Goal: Information Seeking & Learning: Find contact information

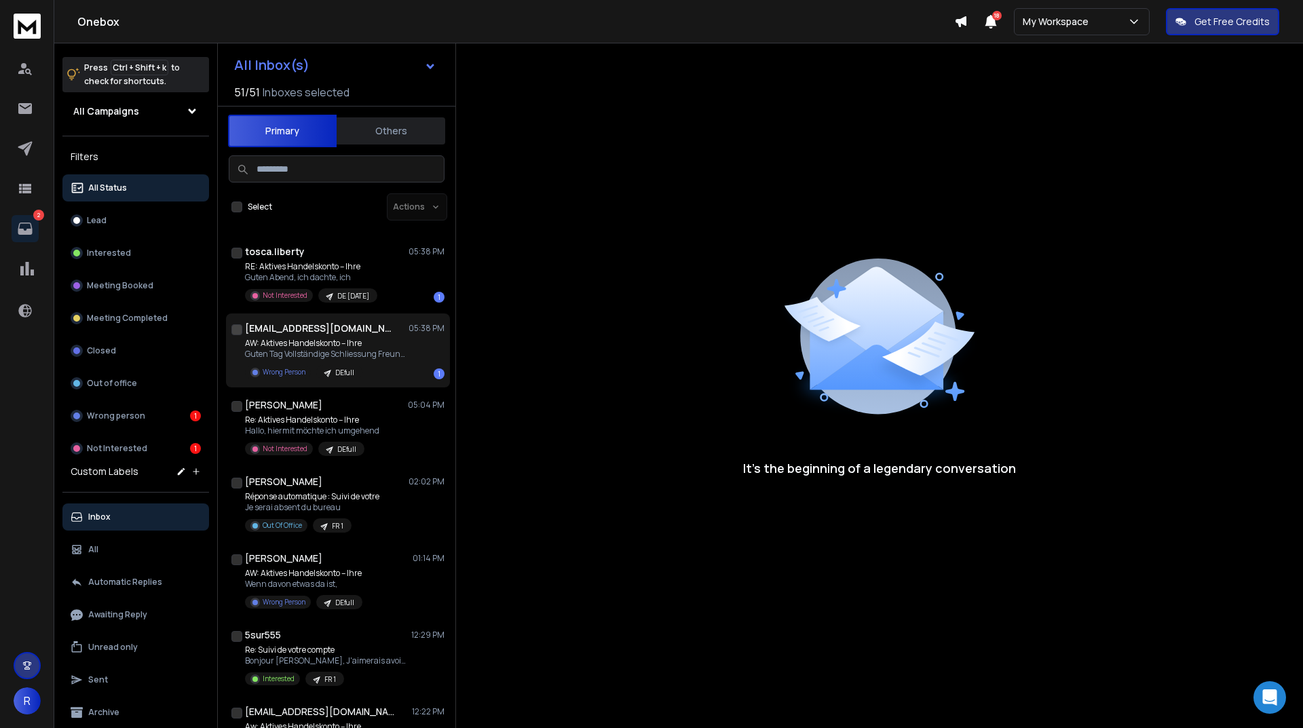
click at [396, 342] on p "AW: Aktives Handelskonto – Ihre" at bounding box center [326, 343] width 163 height 11
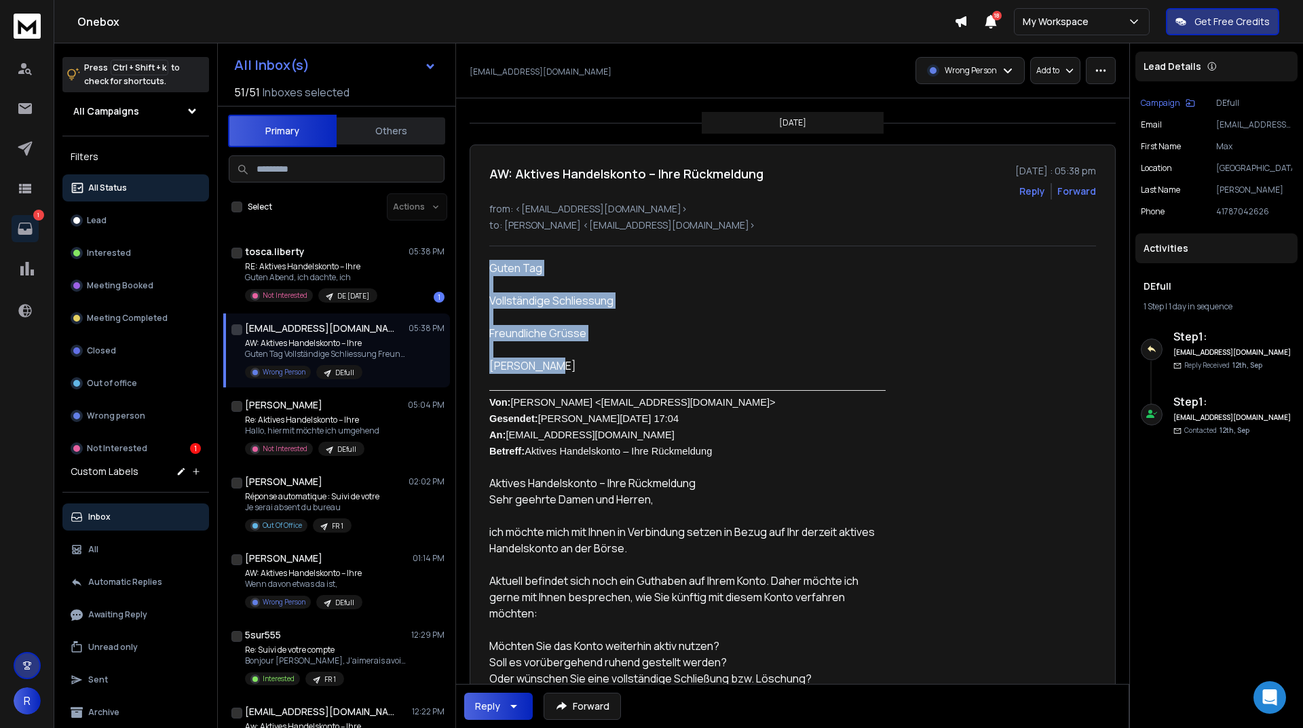
drag, startPoint x: 482, startPoint y: 258, endPoint x: 576, endPoint y: 370, distance: 146.0
click at [576, 370] on div "AW: Aktives Handelskonto – Ihre Rückmeldung 12 September 2025 : 05:38 pm Reply …" at bounding box center [793, 691] width 646 height 1093
copy div "Guten Tag Vollständige Schliessung Freundliche Grüsse Max Fischer"
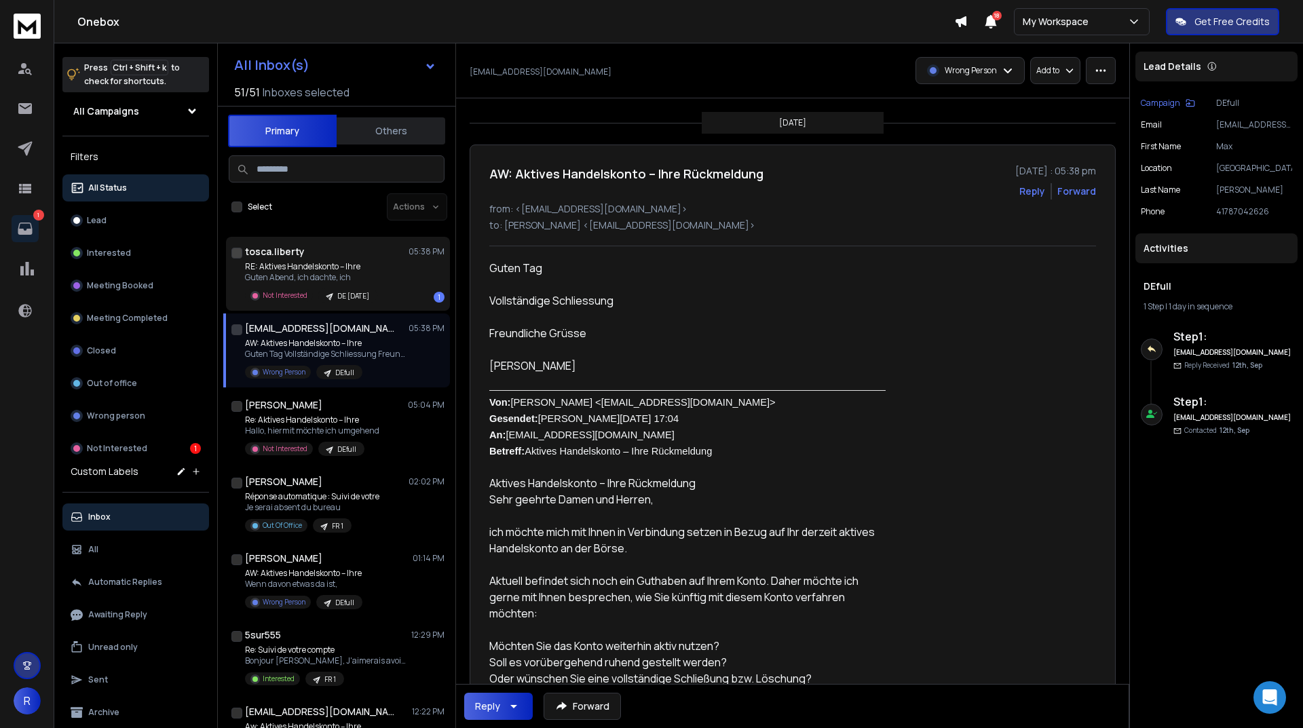
click at [331, 257] on div "tosca.liberty 05:38 PM" at bounding box center [345, 252] width 200 height 14
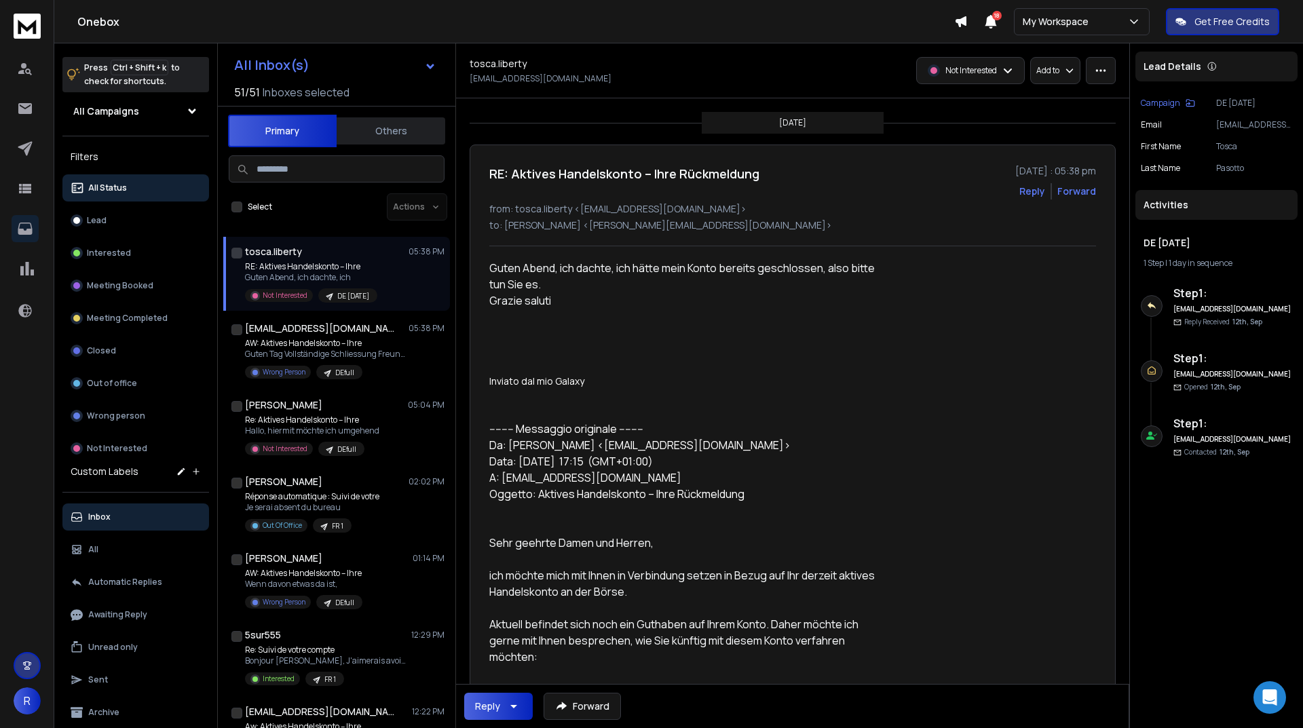
drag, startPoint x: 490, startPoint y: 263, endPoint x: 557, endPoint y: 308, distance: 80.6
click at [557, 308] on div "Guten Abend, ich dachte, ich hätte mein Konto bereits geschlossen, also bitte t…" at bounding box center [692, 688] width 407 height 856
copy div "Guten Abend, ich dachte, ich hätte mein Konto bereits geschlossen, also bitte t…"
click at [662, 349] on div at bounding box center [687, 349] width 396 height 16
drag, startPoint x: 481, startPoint y: 258, endPoint x: 578, endPoint y: 293, distance: 102.6
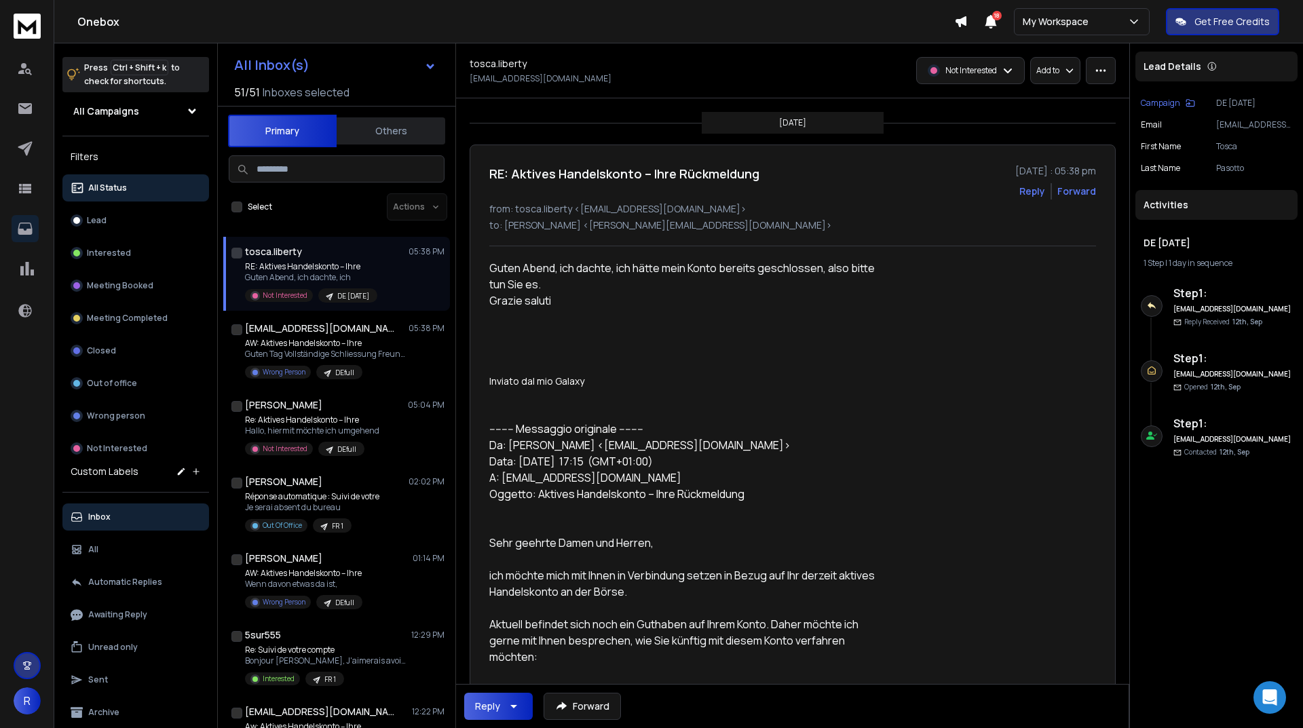
click at [578, 293] on div "RE: Aktives Handelskonto – Ihre Rückmeldung [DATE] : 05:38 pm Reply Forward fro…" at bounding box center [793, 640] width 646 height 991
copy div "Guten Abend, ich dachte, ich hätte mein Konto bereits geschlossen, also bitte t…"
drag, startPoint x: 533, startPoint y: 147, endPoint x: 535, endPoint y: 174, distance: 26.5
click at [533, 148] on div "RE: Aktives Handelskonto – Ihre Rückmeldung [DATE] : 05:38 pm Reply Forward fro…" at bounding box center [793, 640] width 646 height 991
drag, startPoint x: 575, startPoint y: 204, endPoint x: 687, endPoint y: 217, distance: 112.7
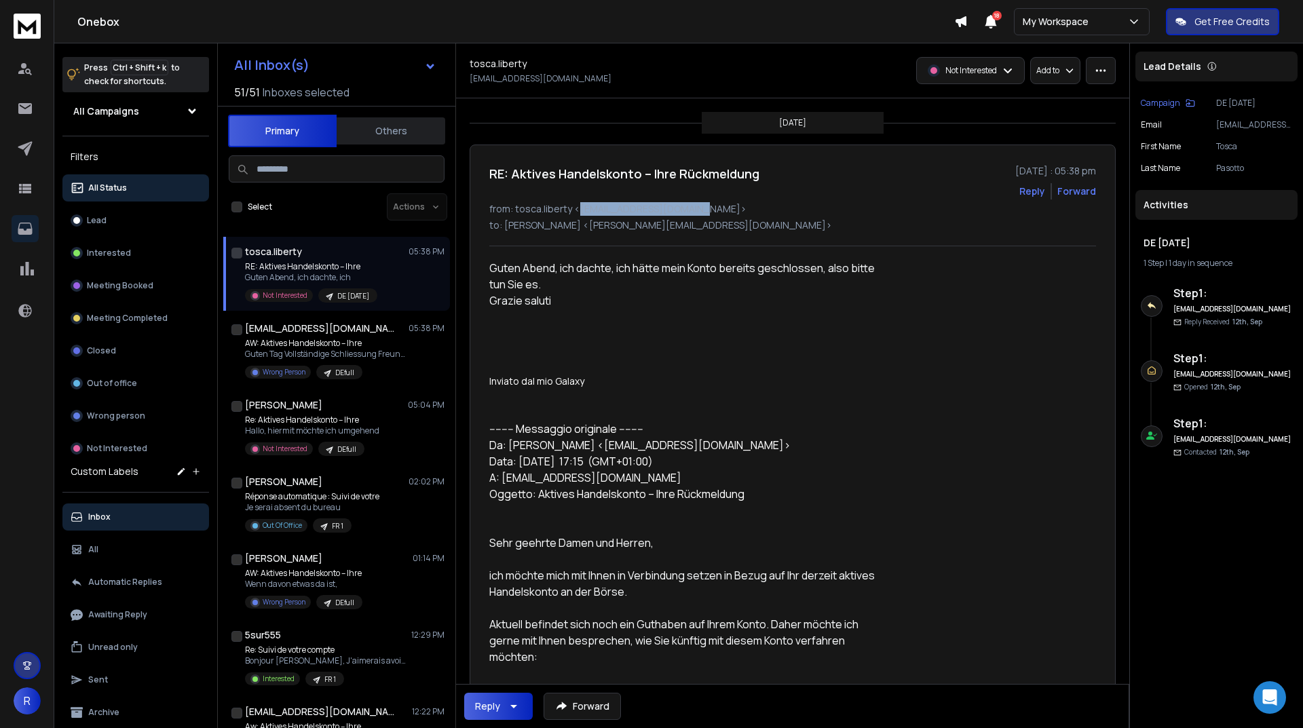
click at [687, 217] on div "RE: Aktives Handelskonto – Ihre Rückmeldung 12 September 2025 : 05:38 pm Reply …" at bounding box center [792, 198] width 607 height 68
copy p "[EMAIL_ADDRESS][DOMAIN_NAME]"
click at [20, 108] on icon at bounding box center [25, 108] width 14 height 11
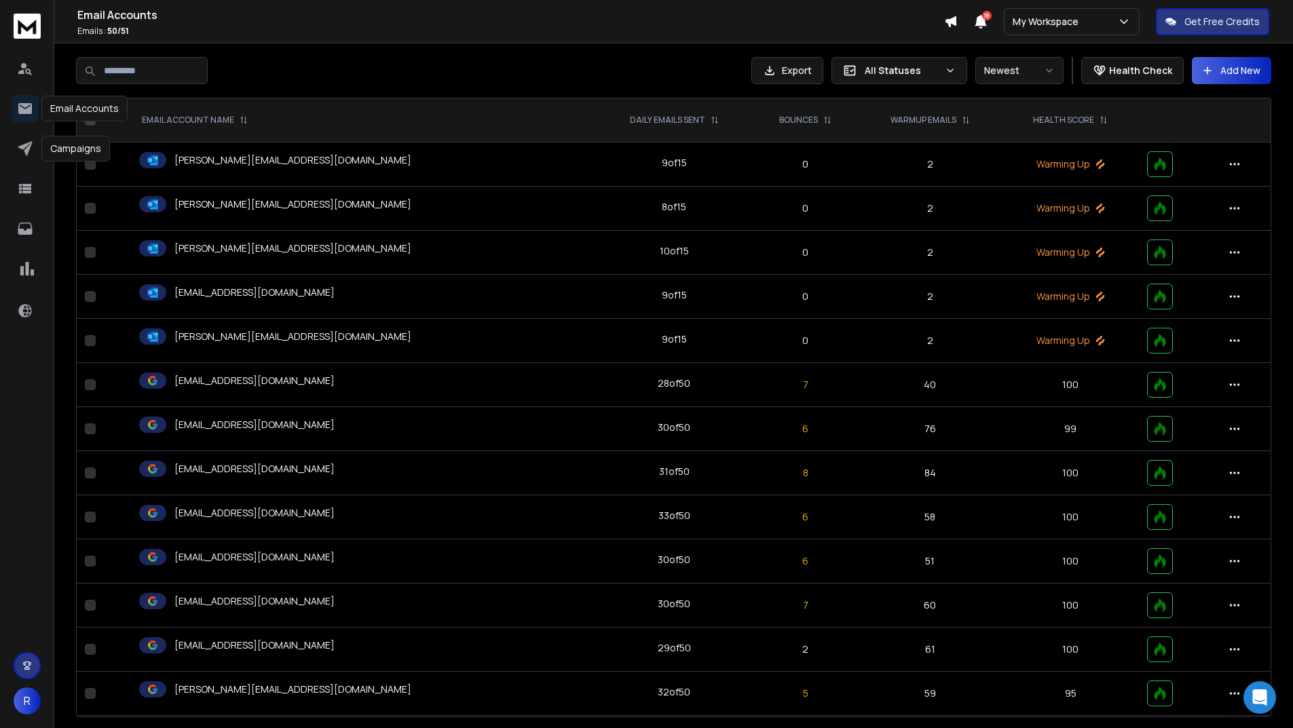
drag, startPoint x: 27, startPoint y: 157, endPoint x: 29, endPoint y: 168, distance: 10.3
click at [27, 160] on link at bounding box center [25, 148] width 27 height 27
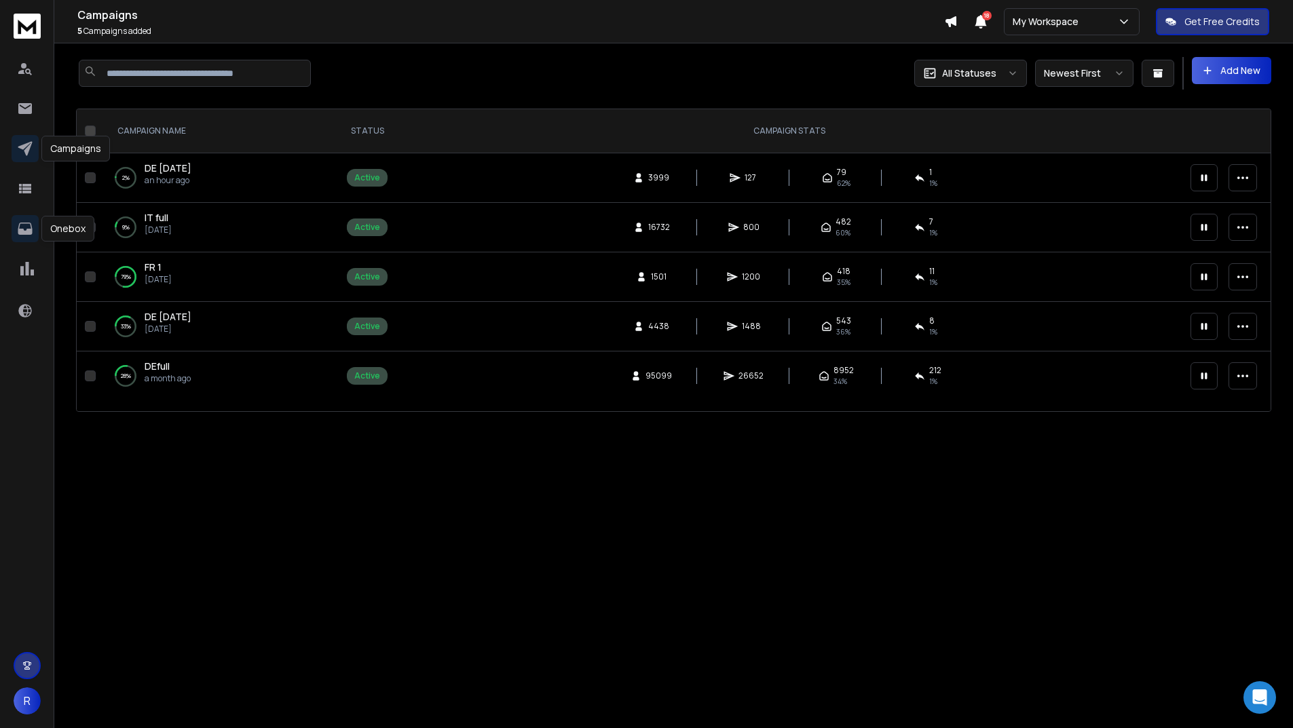
drag, startPoint x: 18, startPoint y: 234, endPoint x: 26, endPoint y: 224, distance: 13.0
click at [18, 234] on icon at bounding box center [25, 229] width 16 height 16
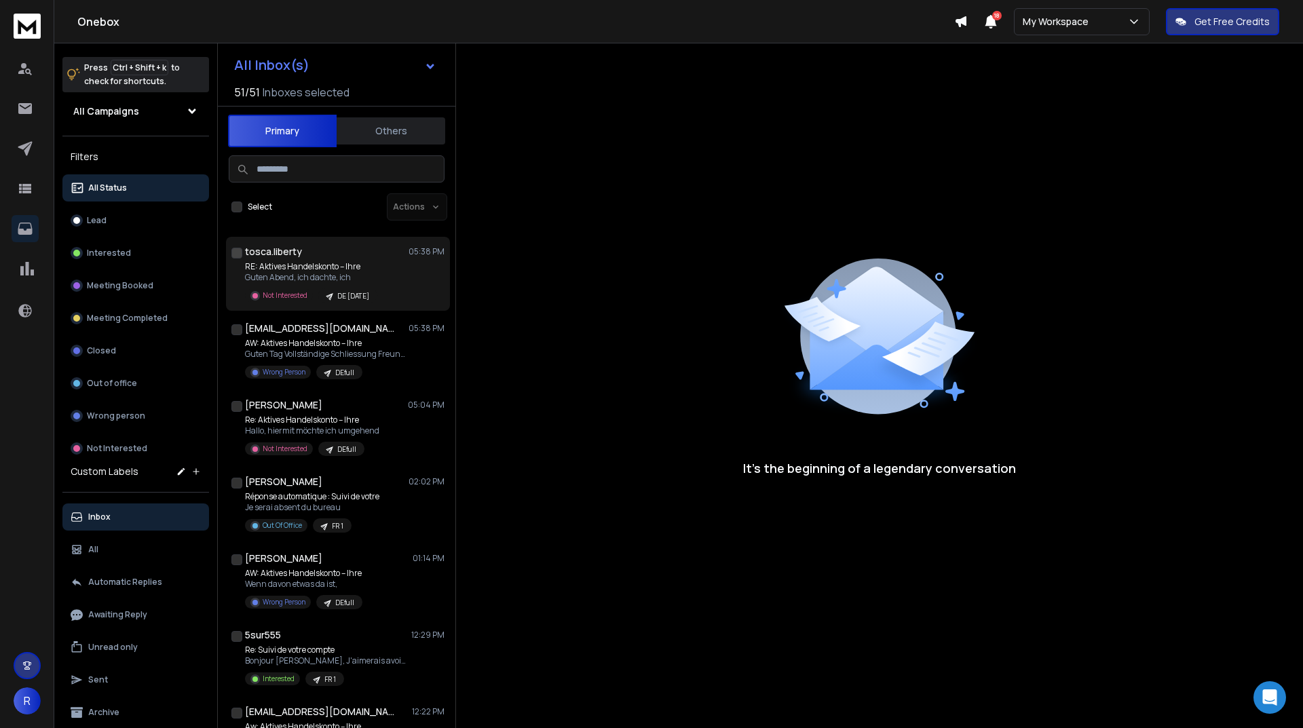
click at [376, 280] on div "RE: Aktives Handelskonto – Ihre Guten Abend, ich dachte, ich Not Interested DE …" at bounding box center [345, 281] width 200 height 41
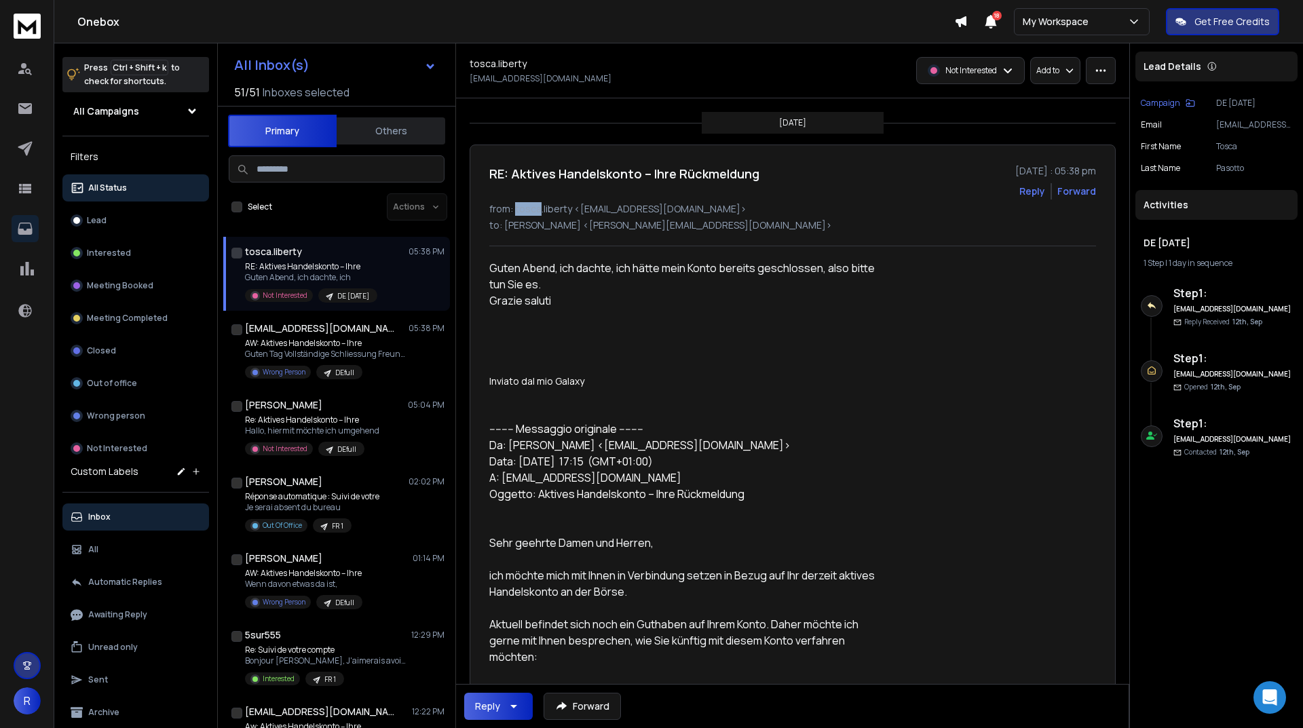
drag, startPoint x: 515, startPoint y: 206, endPoint x: 540, endPoint y: 210, distance: 24.9
click at [540, 210] on p "from: tosca.liberty <tosca.liberty@gmail.com>" at bounding box center [792, 209] width 607 height 14
copy p "tosca"
drag, startPoint x: 578, startPoint y: 206, endPoint x: 665, endPoint y: 203, distance: 86.9
click at [665, 203] on p "from: tosca.liberty <tosca.liberty@gmail.com>" at bounding box center [792, 209] width 607 height 14
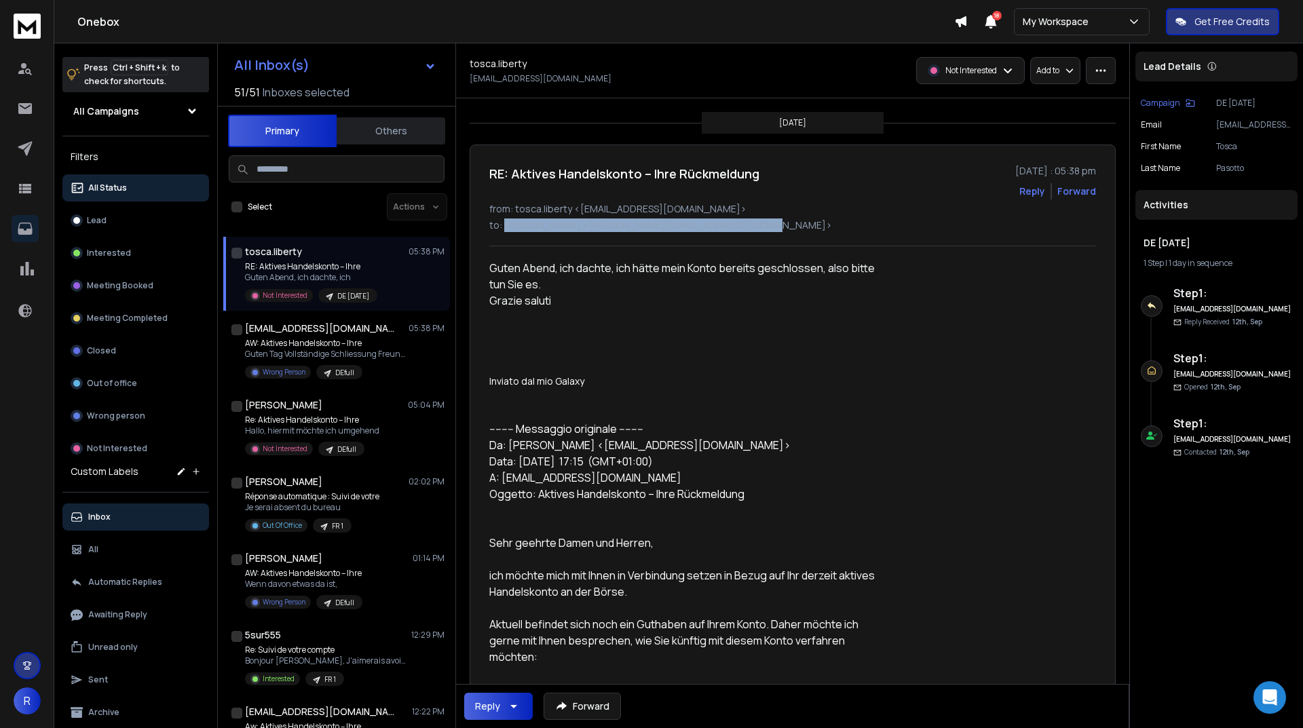
drag, startPoint x: 510, startPoint y: 223, endPoint x: 738, endPoint y: 229, distance: 228.8
click at [738, 229] on p "to: Lilith Baumman <lilithbaumman@bitcoincompany.info>" at bounding box center [792, 226] width 607 height 14
copy p "Lilith Baumman <lilithbaumman@bitcoincompany.info"
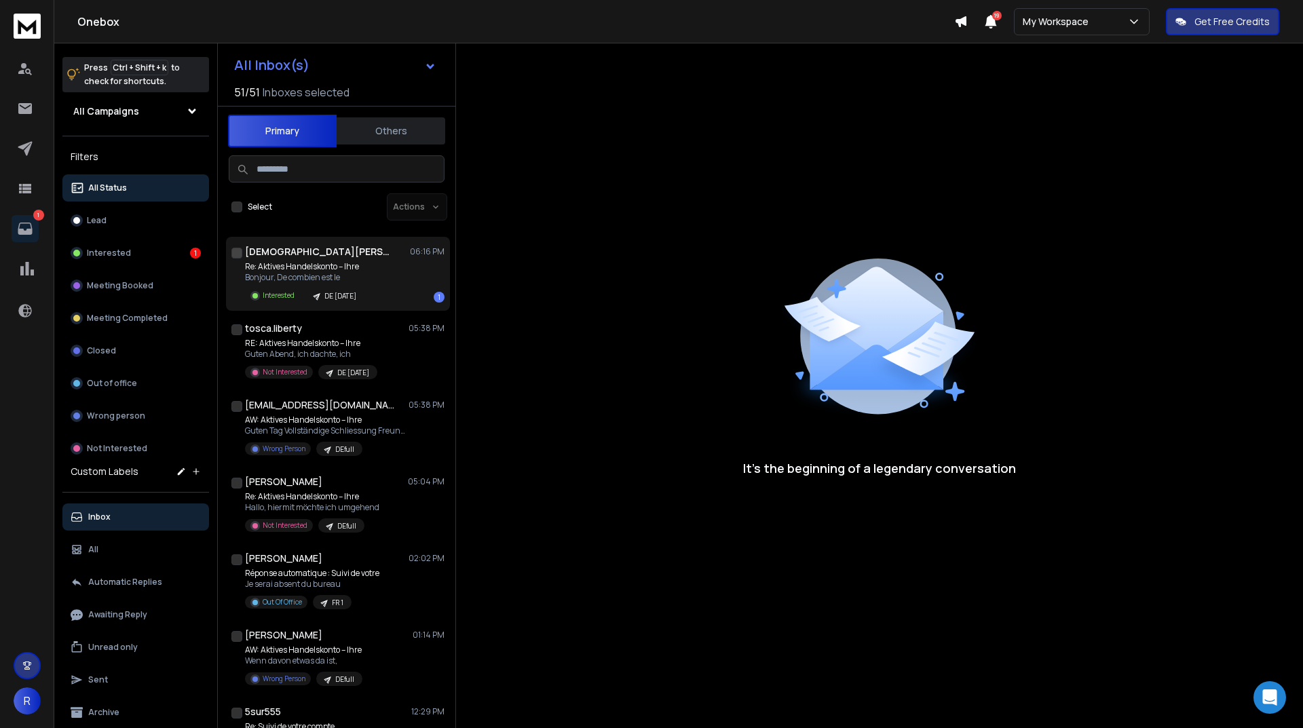
click at [386, 276] on div "Re: Aktives Handelskonto – Ihre Bonjour, De combien est le Interested DE [DATE]…" at bounding box center [345, 281] width 200 height 41
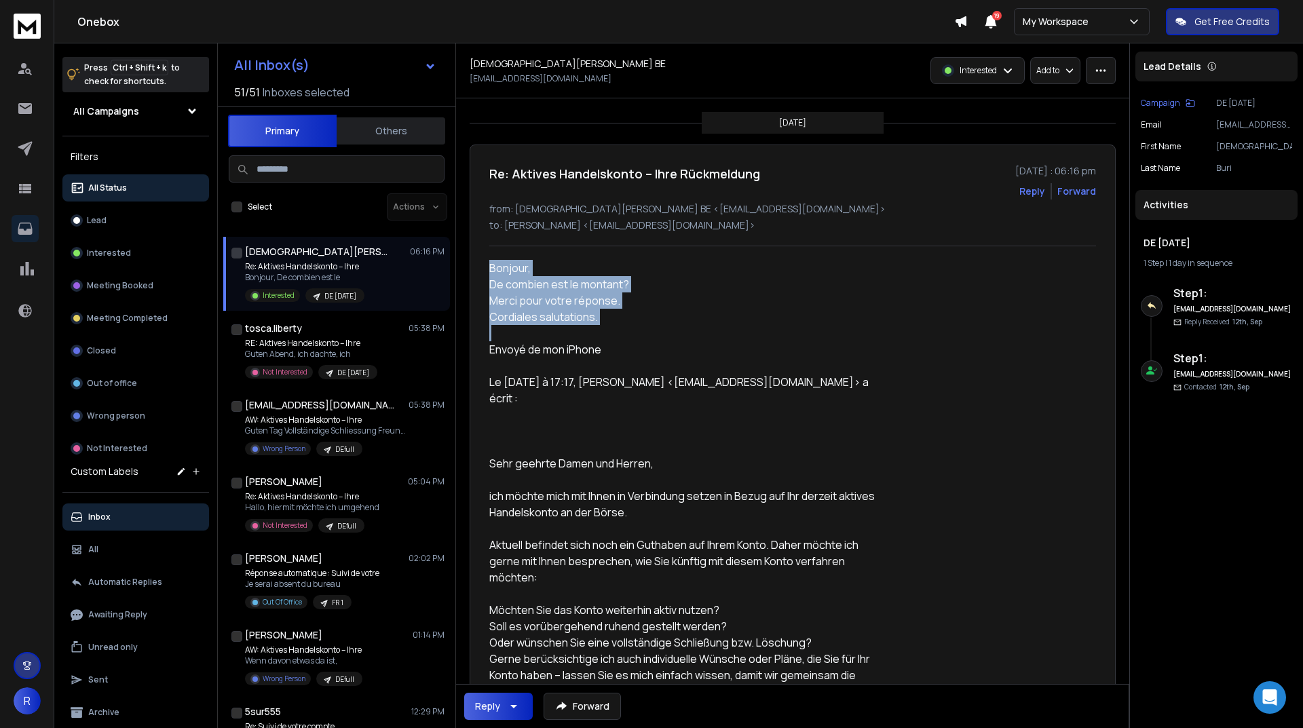
drag, startPoint x: 487, startPoint y: 264, endPoint x: 611, endPoint y: 325, distance: 137.8
click at [611, 325] on div "Re: Aktives Handelskonto – Ihre Rückmeldung [DATE] : 06:16 pm Reply Forward fro…" at bounding box center [793, 601] width 646 height 912
click at [643, 321] on div "Cordiales salutations. Envoyé de mon iPhone Le [DATE] à 17:17, [PERSON_NAME] <[…" at bounding box center [687, 659] width 396 height 700
drag, startPoint x: 487, startPoint y: 263, endPoint x: 635, endPoint y: 316, distance: 157.4
click at [635, 316] on div "Re: Aktives Handelskonto – Ihre Rückmeldung [DATE] : 06:16 pm Reply Forward fro…" at bounding box center [793, 601] width 646 height 912
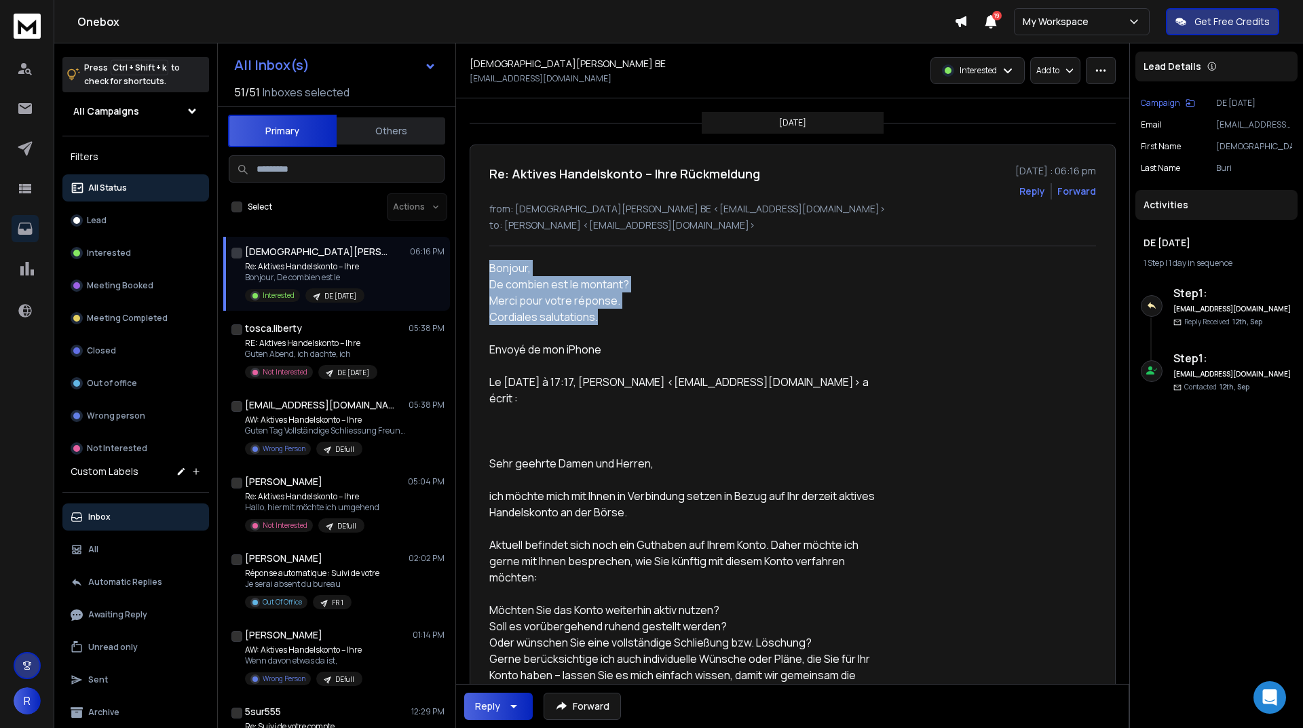
copy div "Bonjour, De combien est le montant? Merci pour votre réponse. Cordiales salutat…"
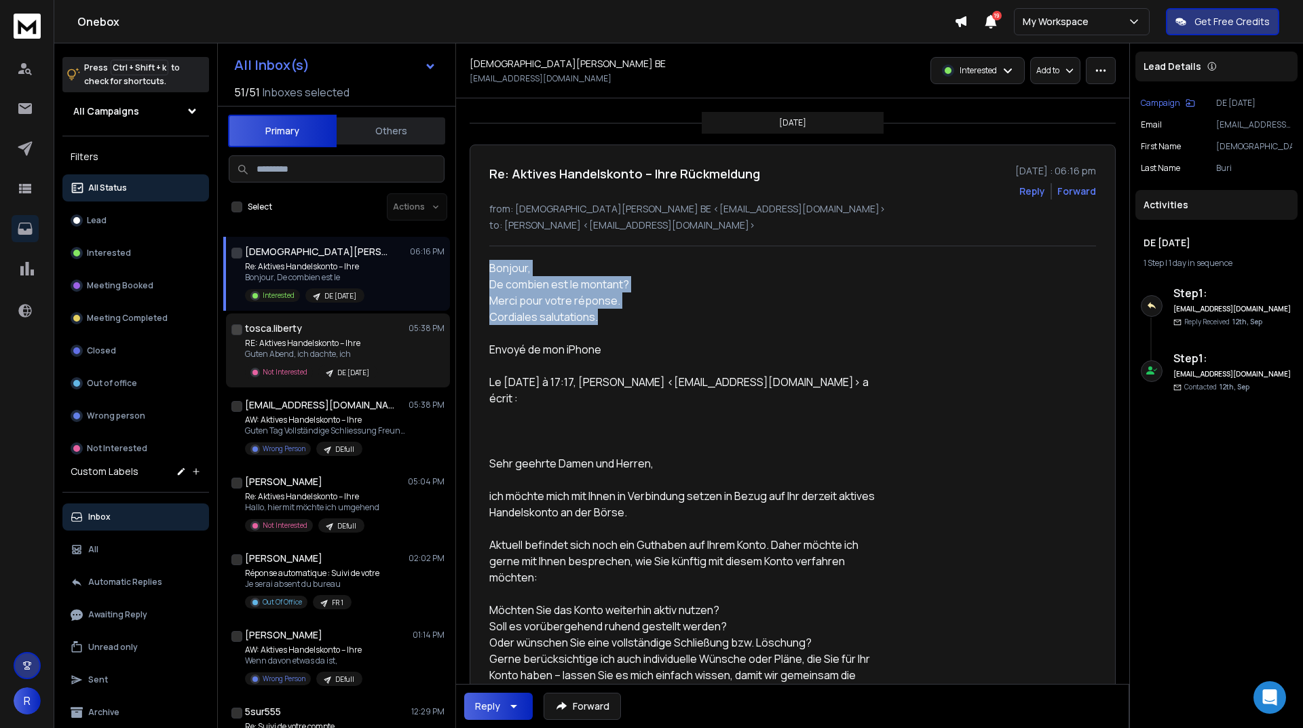
click at [340, 339] on p "RE: Aktives Handelskonto – Ihre" at bounding box center [311, 343] width 132 height 11
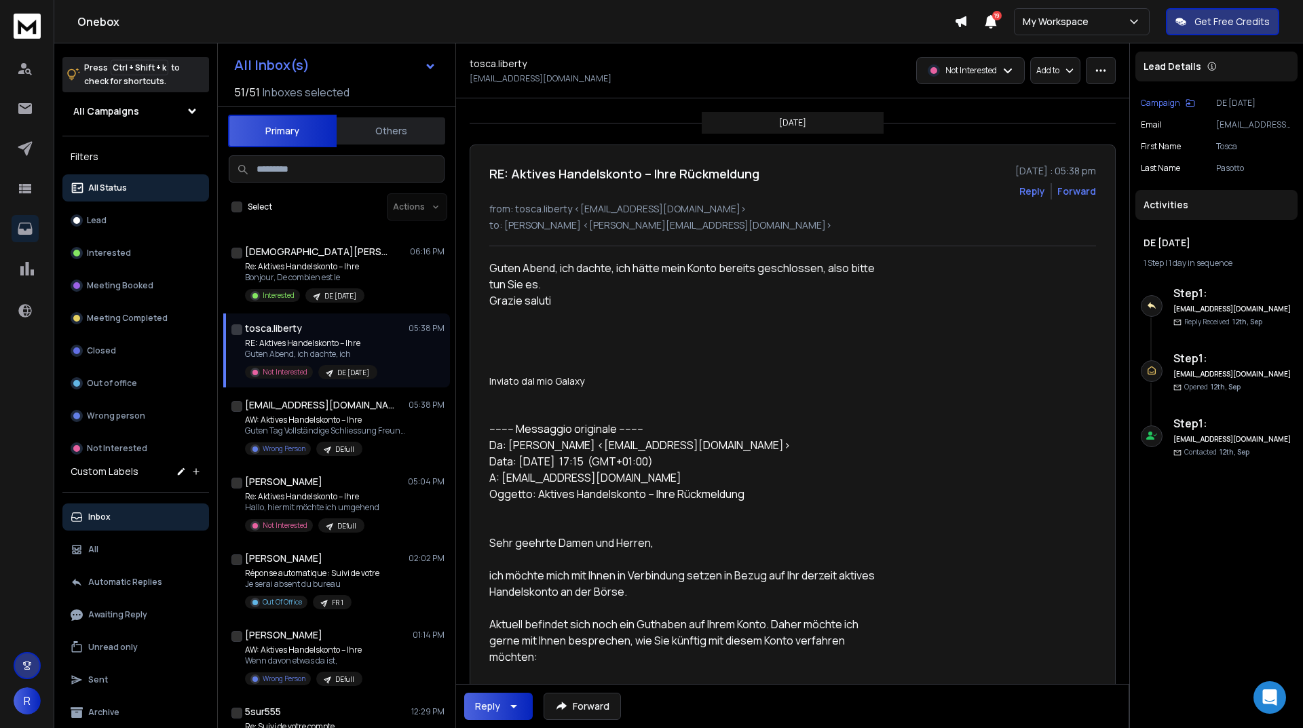
drag, startPoint x: 558, startPoint y: 308, endPoint x: 487, endPoint y: 303, distance: 70.8
click at [487, 303] on div "RE: Aktives Handelskonto – Ihre Rückmeldung [DATE] : 05:38 pm Reply Forward fro…" at bounding box center [793, 640] width 646 height 991
click at [601, 316] on div at bounding box center [687, 317] width 396 height 16
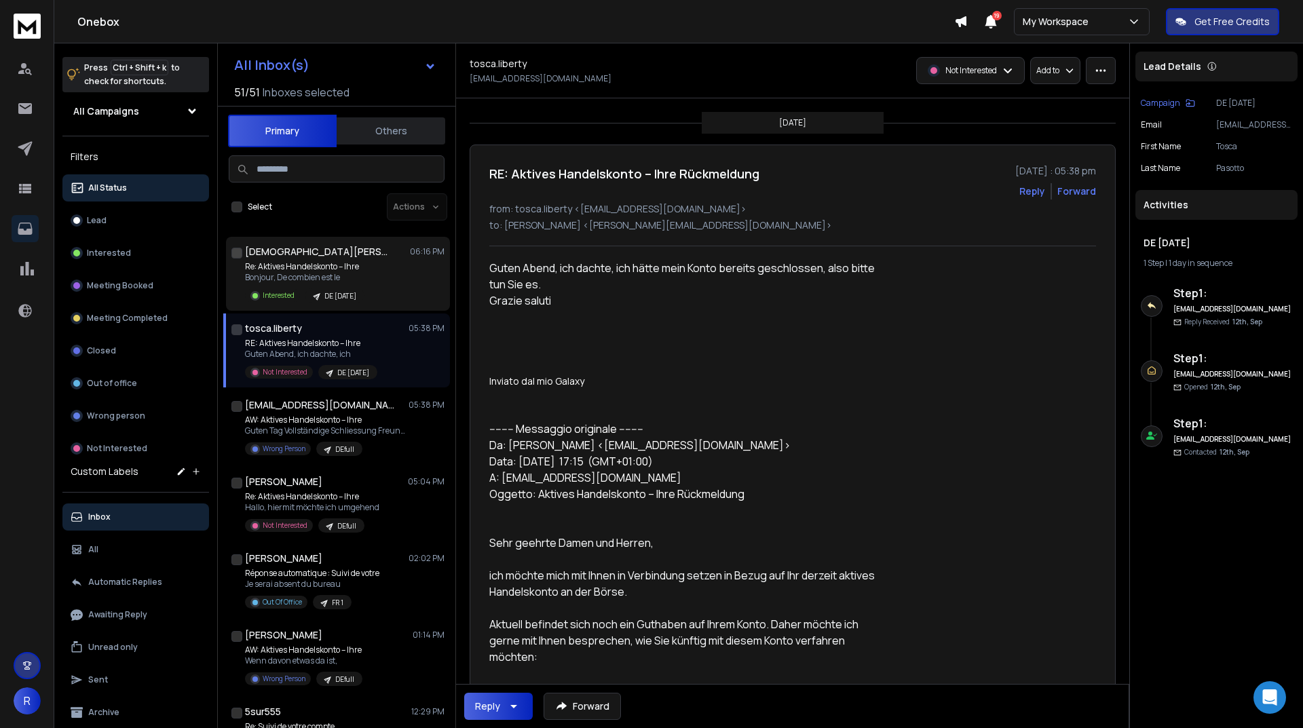
click at [311, 268] on p "Re: Aktives Handelskonto – Ihre" at bounding box center [304, 266] width 119 height 11
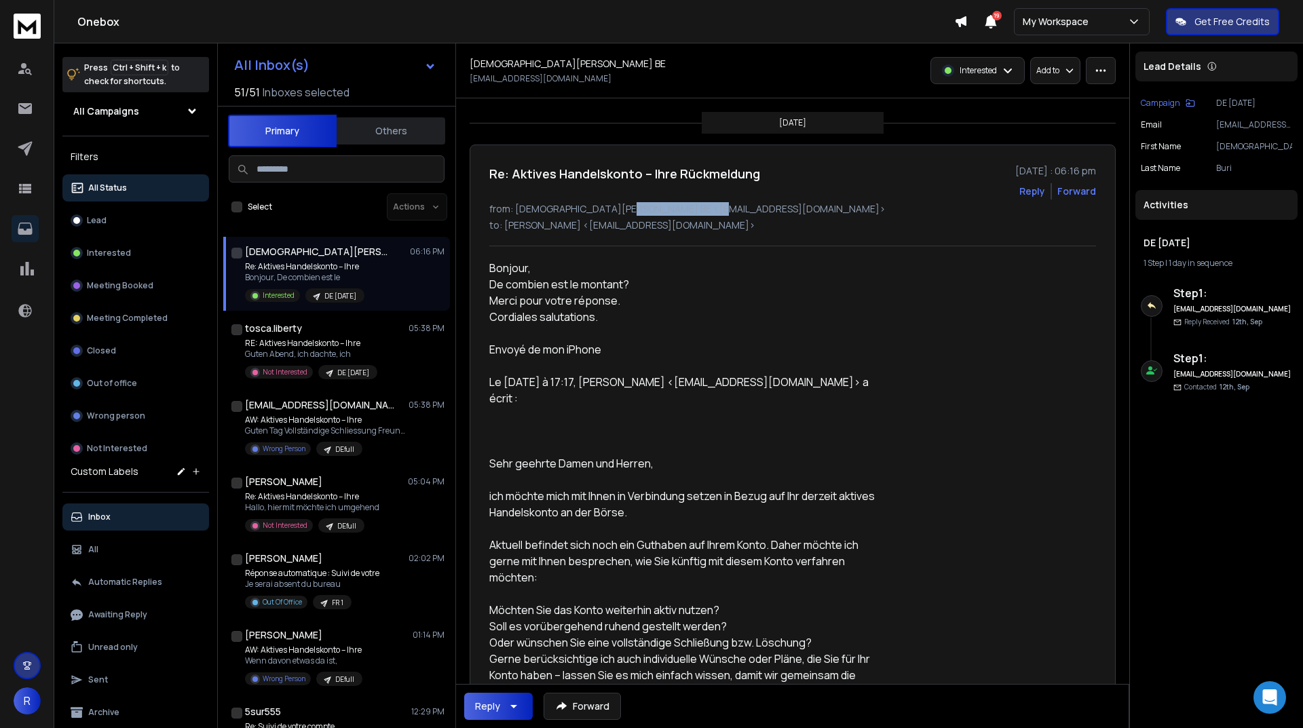
drag, startPoint x: 607, startPoint y: 210, endPoint x: 690, endPoint y: 208, distance: 82.2
click at [690, 208] on p "from: [PERSON_NAME] BE <[EMAIL_ADDRESS][DOMAIN_NAME]>" at bounding box center [792, 209] width 607 height 14
copy p "[EMAIL_ADDRESS][DOMAIN_NAME]"
click at [853, 325] on div "Envoyé de mon iPhone Le [DATE] à 17:17, [PERSON_NAME] <[EMAIL_ADDRESS][DOMAIN_N…" at bounding box center [687, 667] width 396 height 684
drag, startPoint x: 553, startPoint y: 208, endPoint x: 517, endPoint y: 215, distance: 36.1
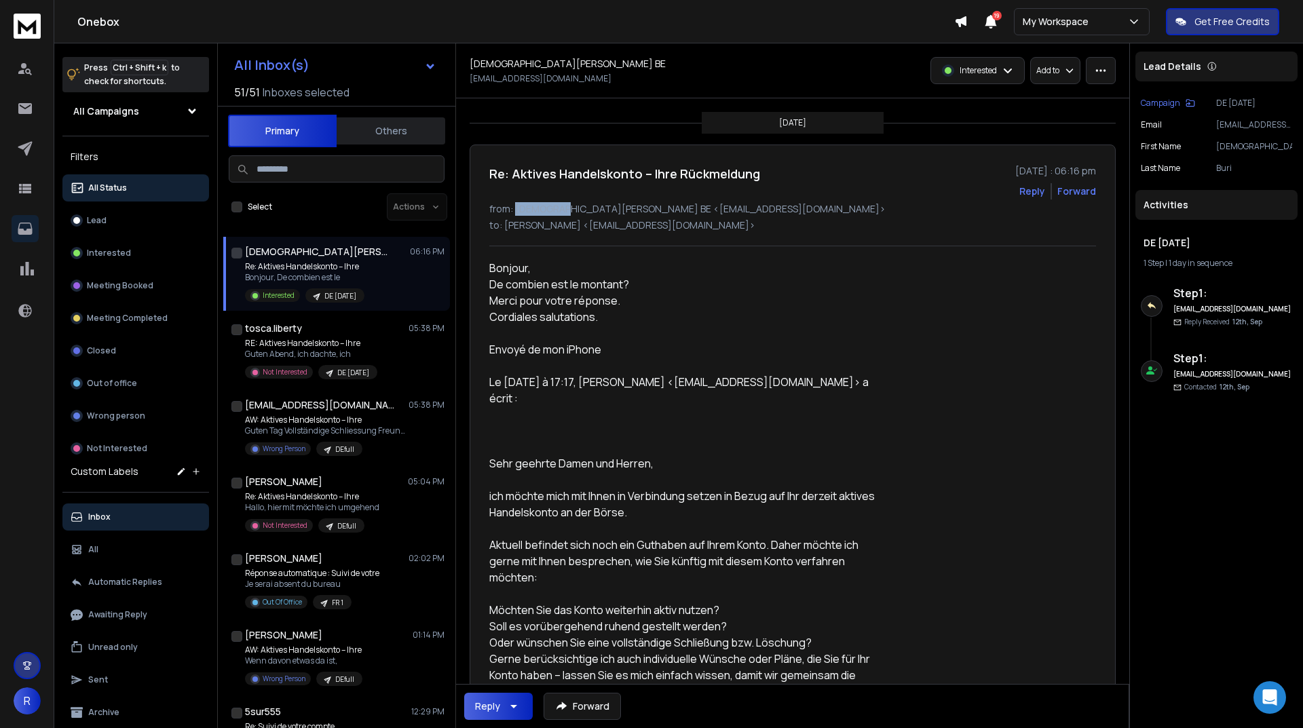
click at [517, 215] on p "from: [PERSON_NAME] BE <[EMAIL_ADDRESS][DOMAIN_NAME]>" at bounding box center [792, 209] width 607 height 14
copy p "[DEMOGRAPHIC_DATA]"
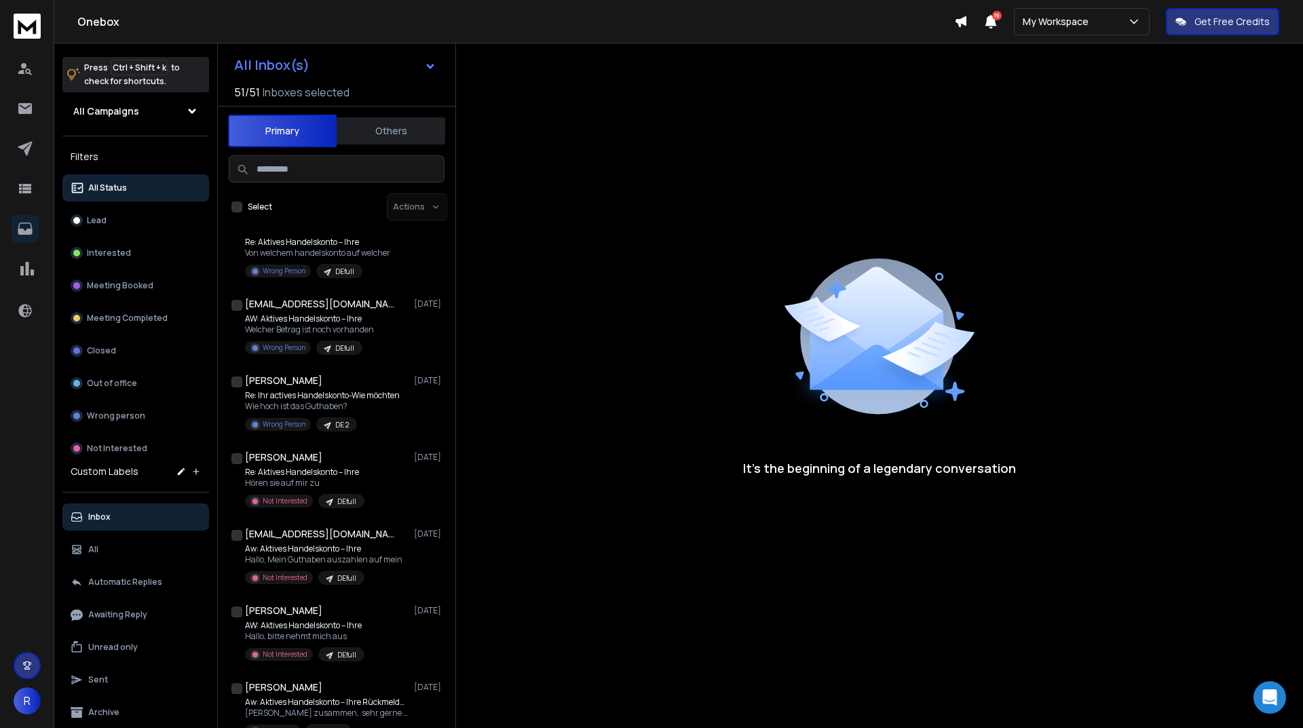
scroll to position [7845, 0]
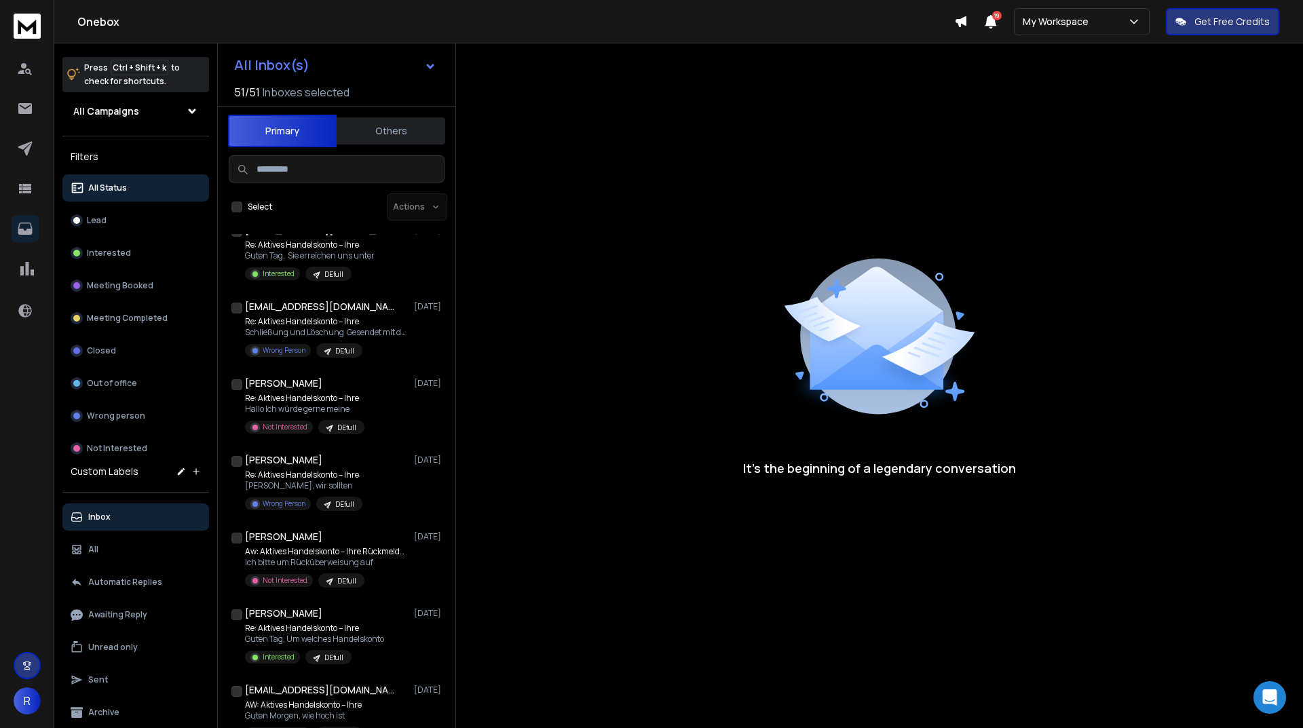
click at [416, 135] on button "Others" at bounding box center [391, 131] width 109 height 30
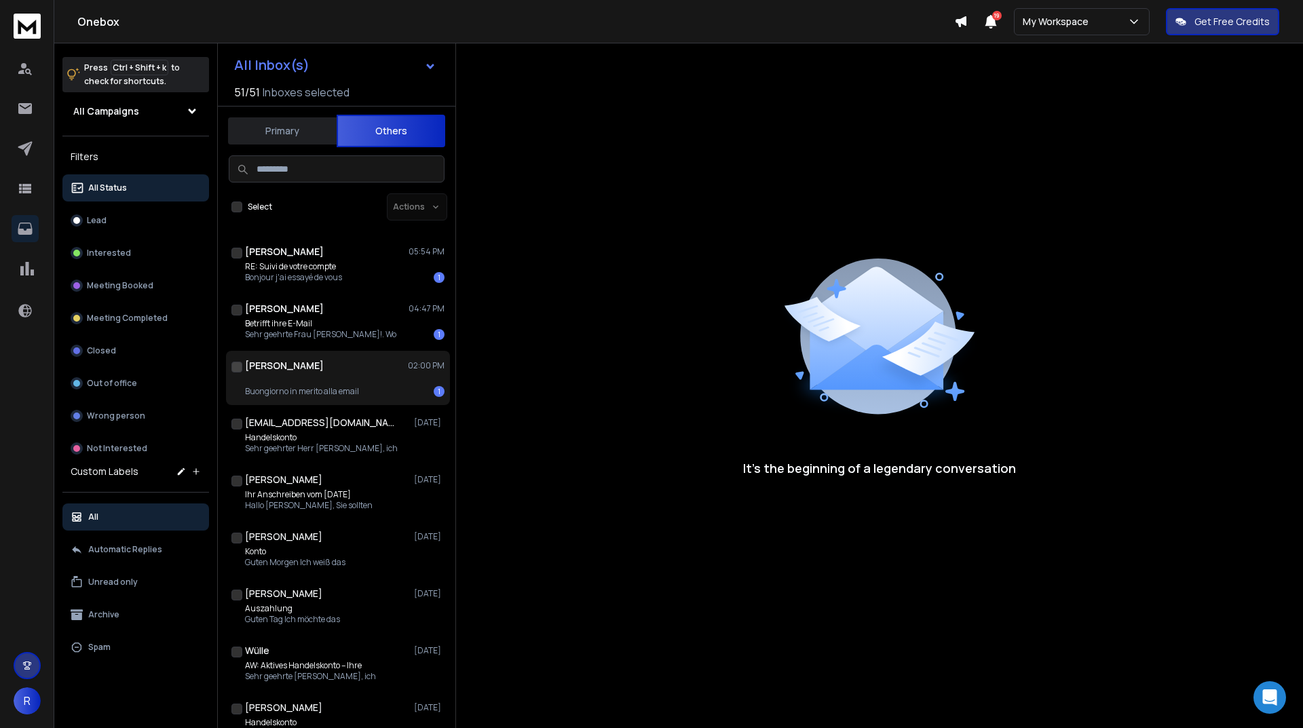
click at [387, 371] on div "[PERSON_NAME] 02:00 PM" at bounding box center [345, 366] width 200 height 14
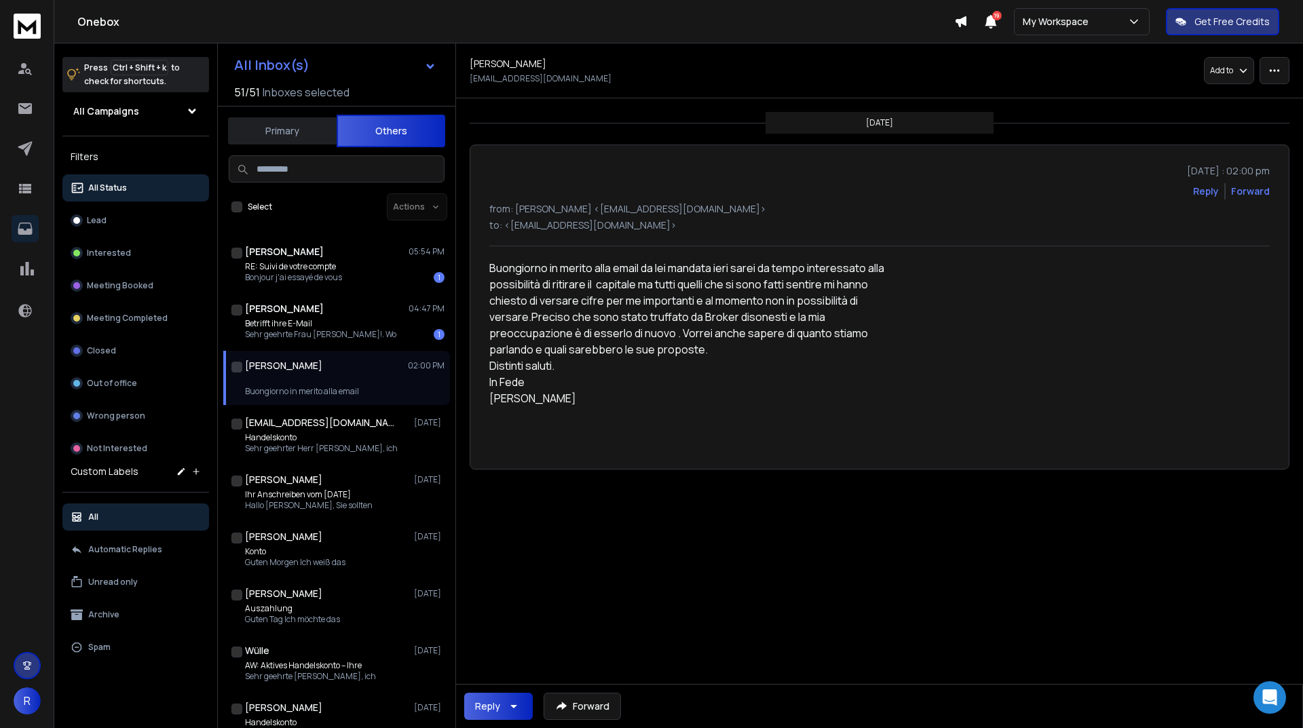
drag, startPoint x: 487, startPoint y: 263, endPoint x: 584, endPoint y: 407, distance: 174.1
click at [584, 407] on div "[DATE] : 02:00 pm Reply Forward from: [PERSON_NAME] <[EMAIL_ADDRESS][DOMAIN_NAM…" at bounding box center [880, 307] width 820 height 325
copy div "Buongiorno in merito alla email da lei mandata ieri sarei da tempo interessato …"
click at [514, 506] on div "[DATE] [DATE] : 02:00 pm Reply Forward from: [PERSON_NAME] <[EMAIL_ADDRESS][DOM…" at bounding box center [879, 350] width 847 height 477
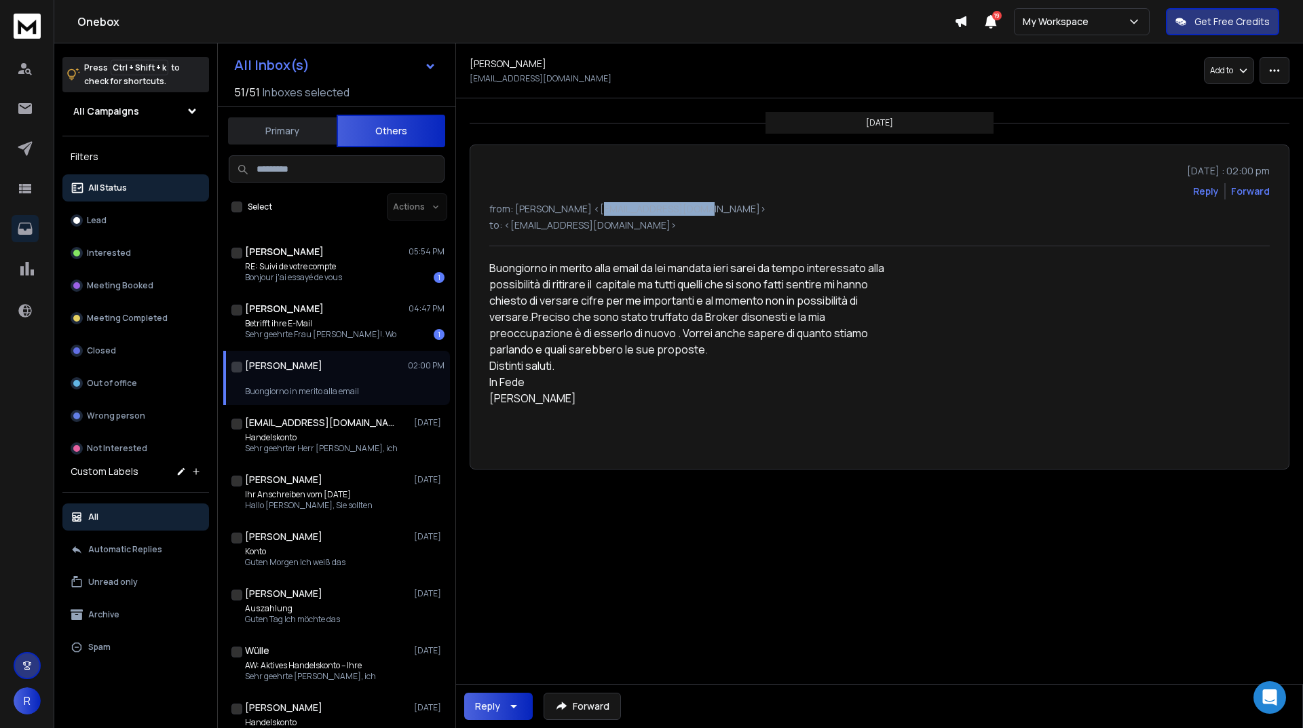
drag, startPoint x: 586, startPoint y: 208, endPoint x: 686, endPoint y: 212, distance: 99.2
click at [686, 212] on p "from: [PERSON_NAME] <[EMAIL_ADDRESS][DOMAIN_NAME]>" at bounding box center [879, 209] width 781 height 14
copy p "[EMAIL_ADDRESS][DOMAIN_NAME]"
drag, startPoint x: 510, startPoint y: 225, endPoint x: 649, endPoint y: 223, distance: 138.5
click at [649, 223] on p "to: <[EMAIL_ADDRESS][DOMAIN_NAME]>" at bounding box center [879, 226] width 781 height 14
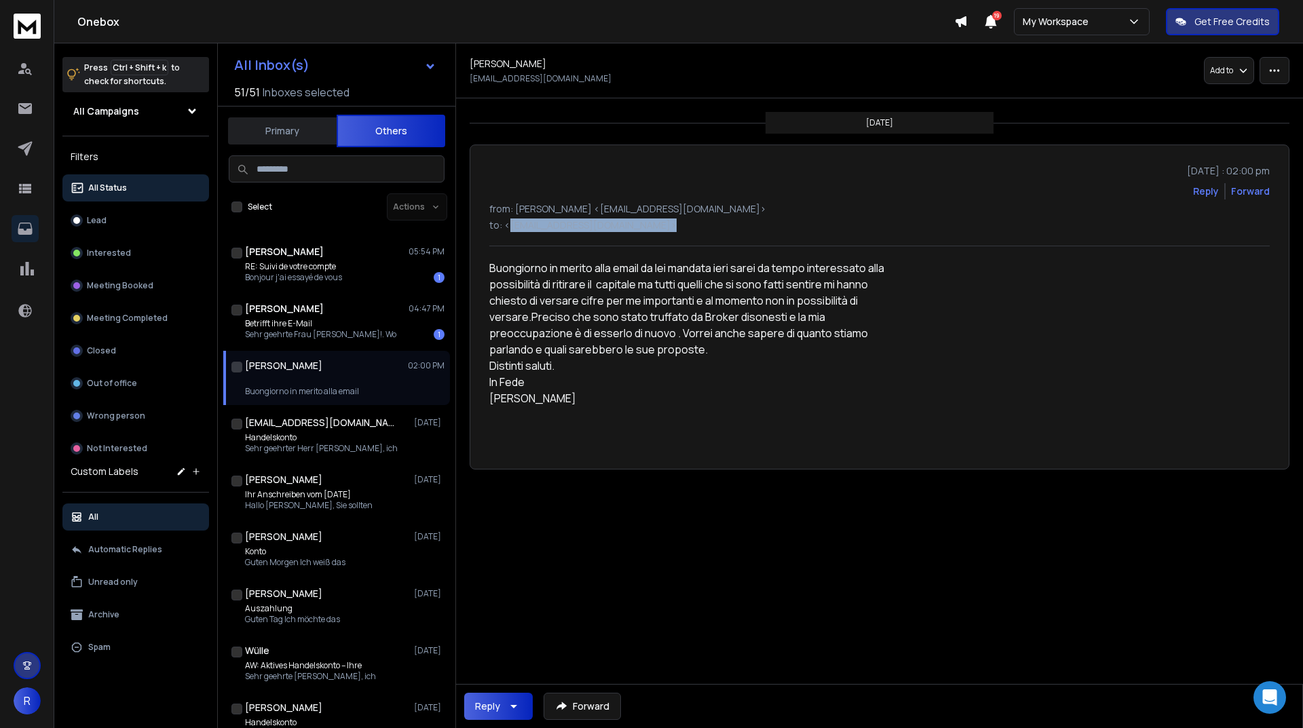
copy p "[EMAIL_ADDRESS][DOMAIN_NAME]"
click at [528, 528] on div "[DATE] [DATE] : 02:00 pm Reply Forward from: [PERSON_NAME] <[EMAIL_ADDRESS][DOM…" at bounding box center [879, 350] width 847 height 477
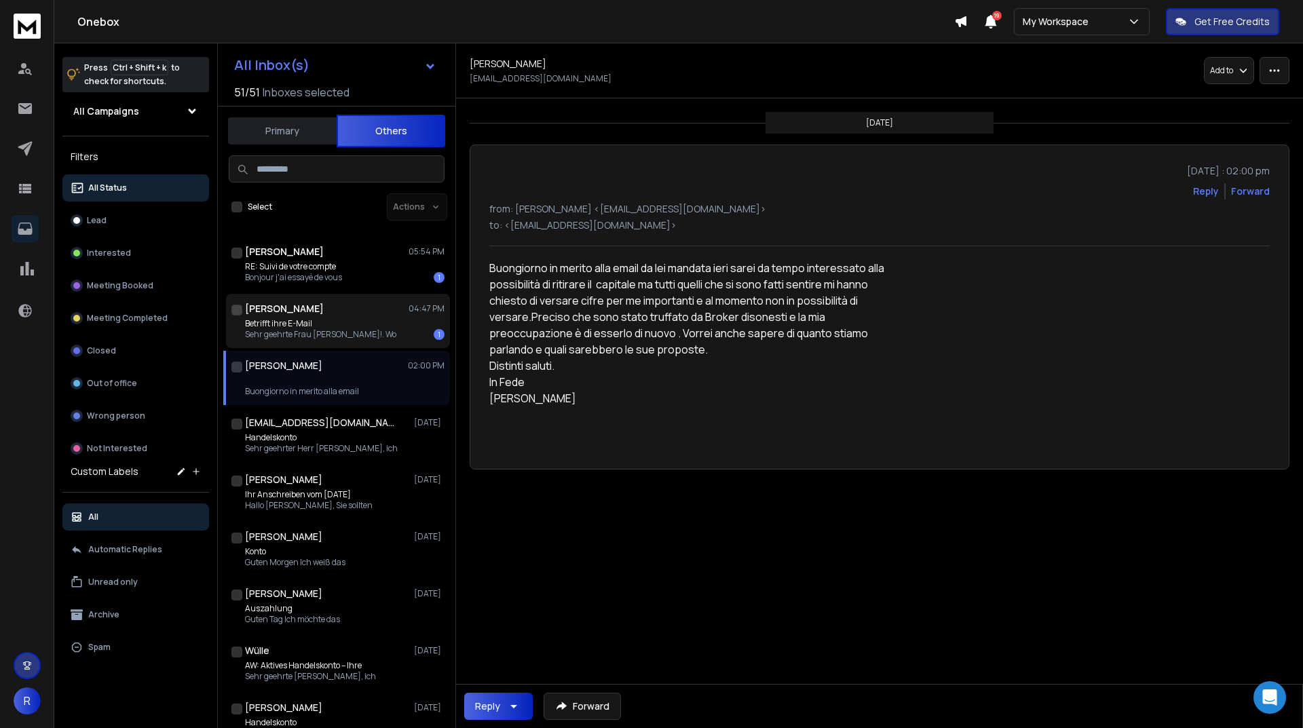
click at [367, 330] on p "Sehr geehrte Frau [PERSON_NAME]!. Wo" at bounding box center [320, 334] width 151 height 11
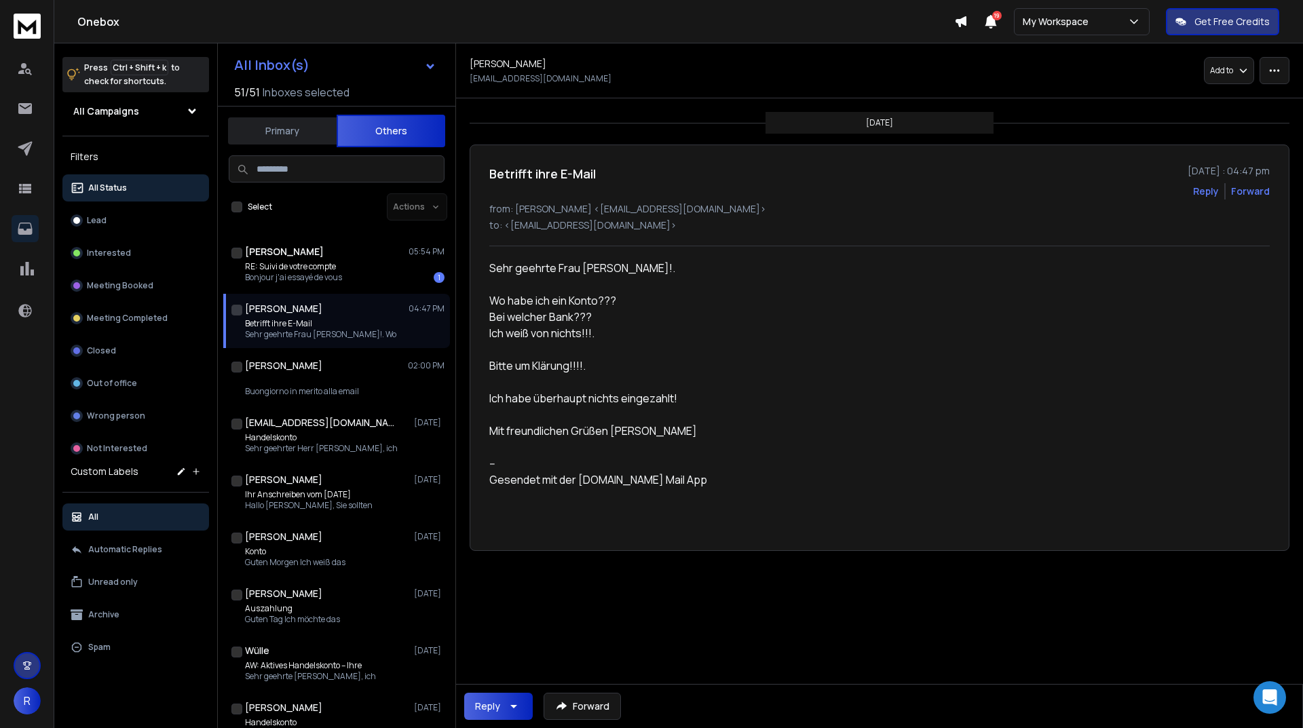
drag, startPoint x: 479, startPoint y: 262, endPoint x: 746, endPoint y: 430, distance: 315.4
click at [746, 430] on div "Betrifft ihre E-Mail [DATE] : 04:47 pm Reply Forward from: [PERSON_NAME] <[EMAI…" at bounding box center [880, 348] width 820 height 407
copy div "Sehr geehrte Frau [PERSON_NAME]!. Wo habe ich ein Konto??? Bei welcher Bank??? …"
drag, startPoint x: 633, startPoint y: 207, endPoint x: 735, endPoint y: 209, distance: 102.5
click at [735, 209] on p "from: [PERSON_NAME] <[EMAIL_ADDRESS][DOMAIN_NAME]>" at bounding box center [879, 209] width 781 height 14
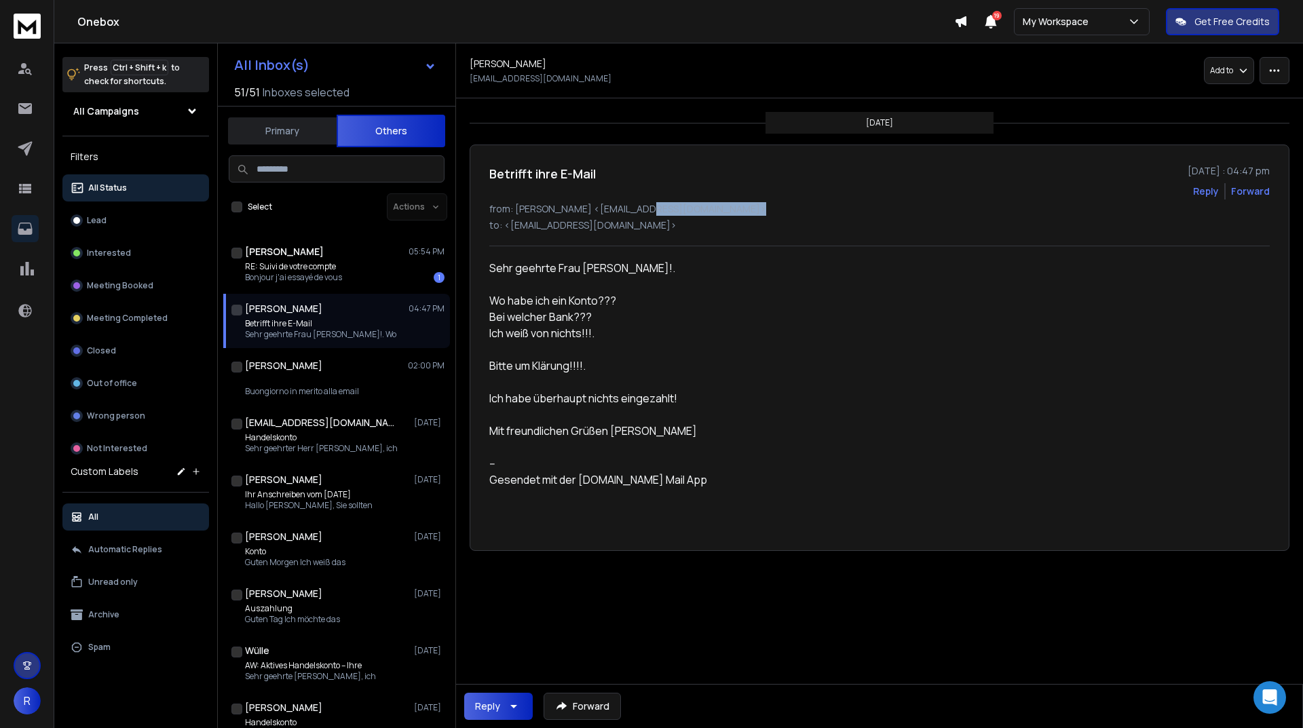
copy p "[EMAIL_ADDRESS][DOMAIN_NAME]"
drag, startPoint x: 508, startPoint y: 225, endPoint x: 682, endPoint y: 229, distance: 173.8
click at [682, 229] on p "to: <[EMAIL_ADDRESS][DOMAIN_NAME]>" at bounding box center [879, 226] width 781 height 14
copy p "[EMAIL_ADDRESS][DOMAIN_NAME]"
click at [540, 525] on div "Sehr geehrte Frau [PERSON_NAME]!. Wo habe ich ein Konto??? Bei welcher Bank??? …" at bounding box center [692, 396] width 407 height 272
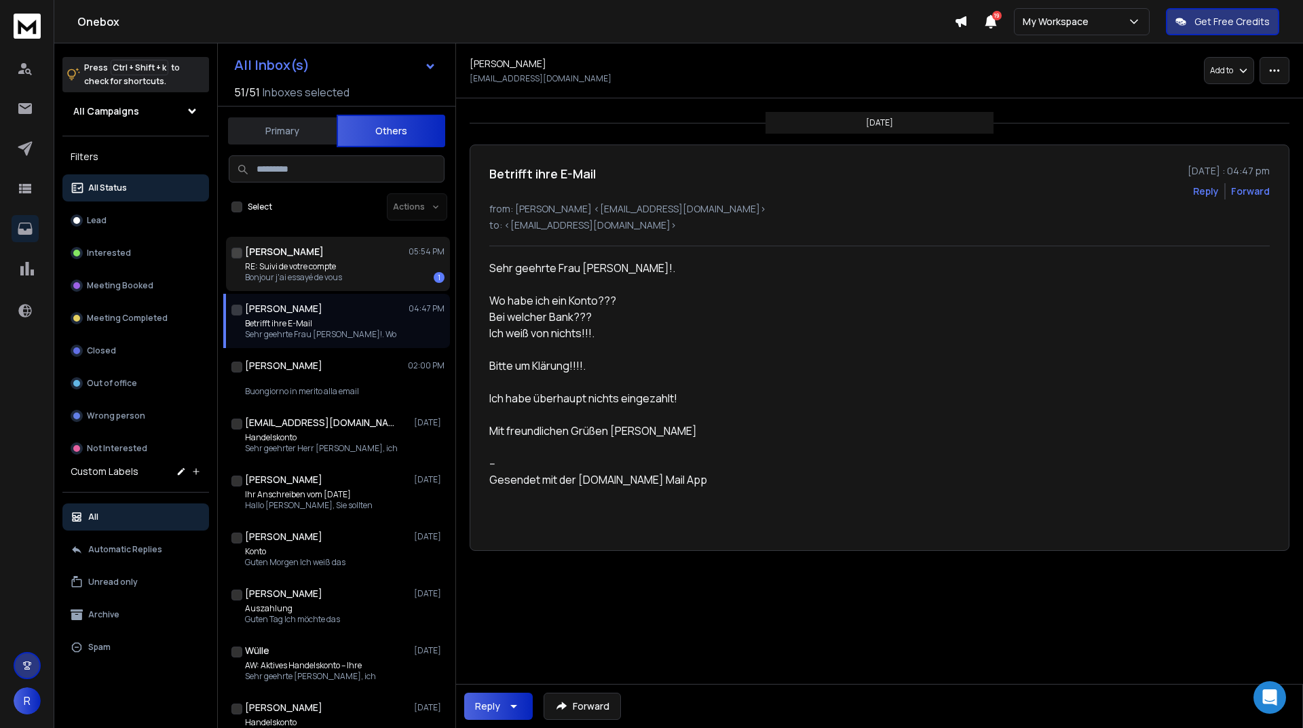
click at [314, 266] on p "RE: Suivi de votre compte" at bounding box center [293, 266] width 97 height 11
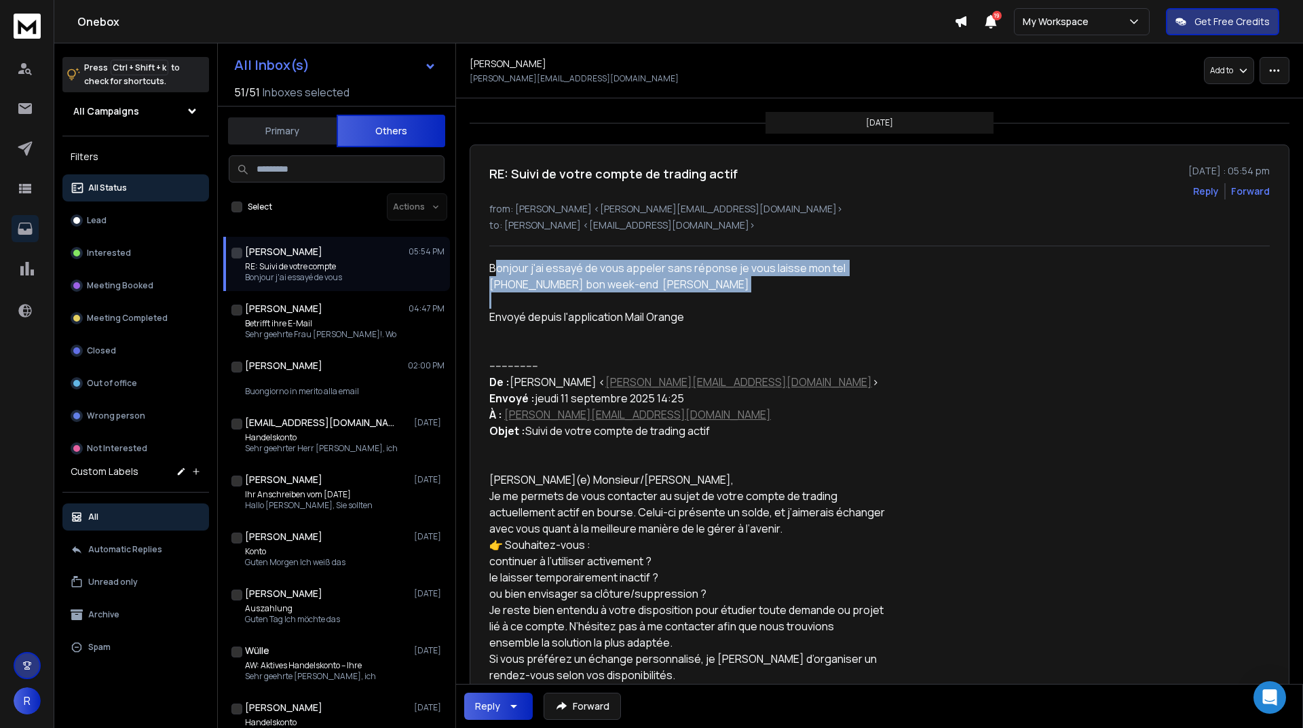
drag, startPoint x: 498, startPoint y: 265, endPoint x: 527, endPoint y: 282, distance: 33.2
click at [558, 293] on div "Bonjour j'ai essayé de vous appeler sans réponse je vous laisse mon tel [PHONE_…" at bounding box center [692, 558] width 407 height 597
click at [509, 264] on div "Bonjour j'ai essayé de vous appeler sans réponse je vous laisse mon tel [PHONE_…" at bounding box center [687, 276] width 396 height 33
drag, startPoint x: 485, startPoint y: 261, endPoint x: 658, endPoint y: 286, distance: 174.9
click at [658, 286] on div "RE: Suivi de votre compte de trading actif [DATE] : 05:54 pm Reply Forward from…" at bounding box center [880, 511] width 820 height 732
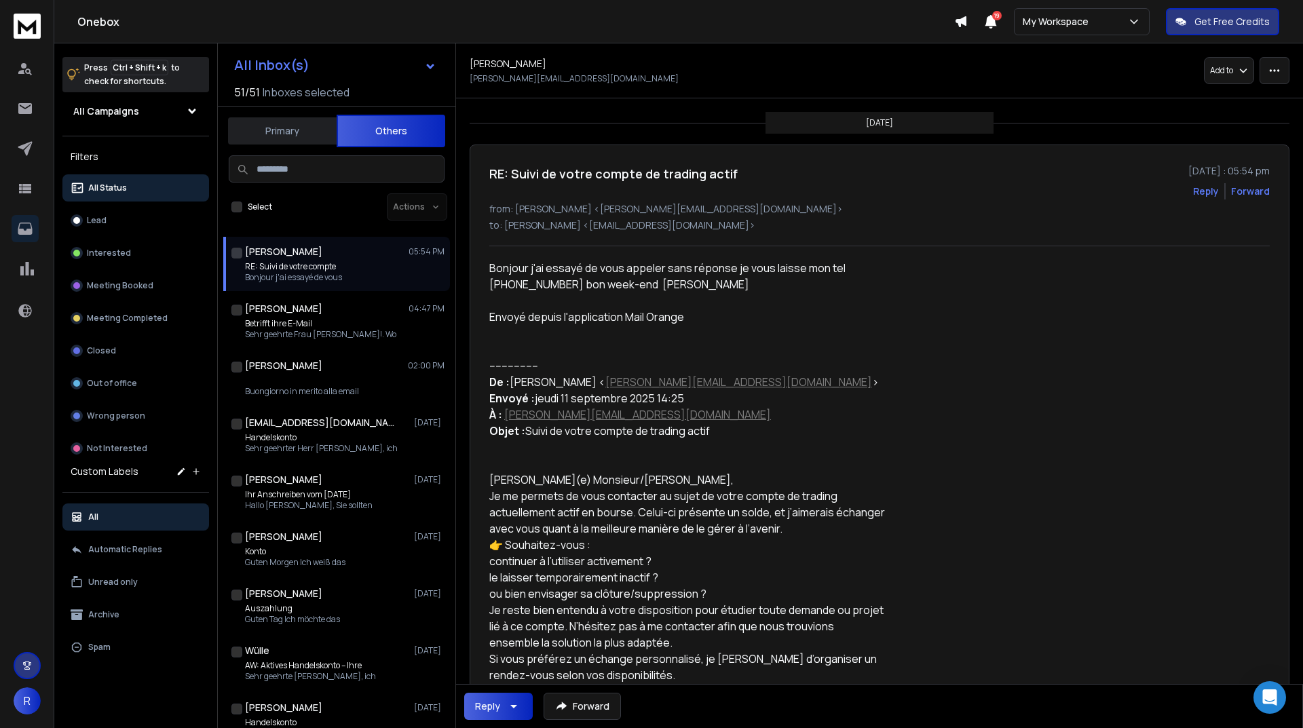
click at [595, 210] on p "from: [PERSON_NAME] <[PERSON_NAME][EMAIL_ADDRESS][DOMAIN_NAME]>" at bounding box center [879, 209] width 781 height 14
drag, startPoint x: 593, startPoint y: 208, endPoint x: 715, endPoint y: 210, distance: 122.2
click at [715, 210] on p "from: [PERSON_NAME] <[PERSON_NAME][EMAIL_ADDRESS][DOMAIN_NAME]>" at bounding box center [879, 209] width 781 height 14
click at [1024, 88] on div "[PERSON_NAME] JA [PERSON_NAME][EMAIL_ADDRESS][DOMAIN_NAME] Add to" at bounding box center [879, 70] width 847 height 55
drag, startPoint x: 503, startPoint y: 226, endPoint x: 747, endPoint y: 227, distance: 243.7
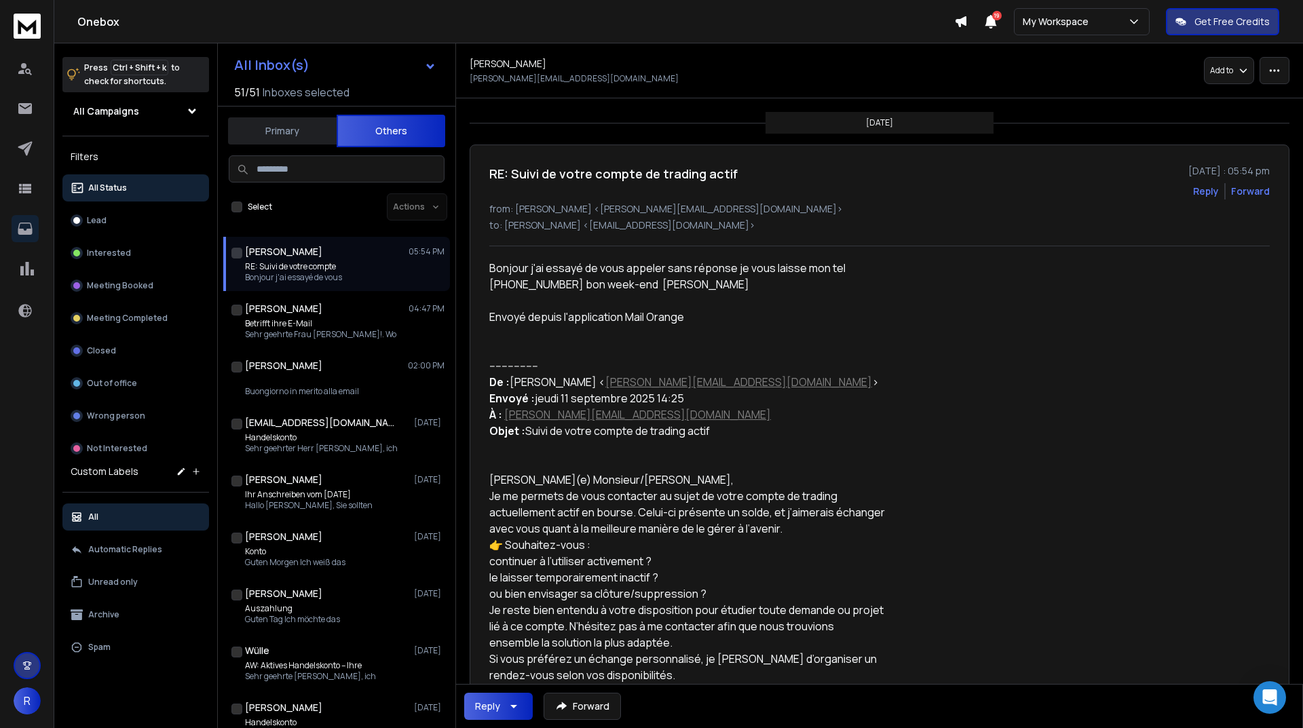
click at [747, 227] on p "to: [PERSON_NAME] <[PERSON_NAME][EMAIL_ADDRESS][DOMAIN_NAME]>" at bounding box center [879, 226] width 781 height 14
